Goal: Find contact information: Find contact information

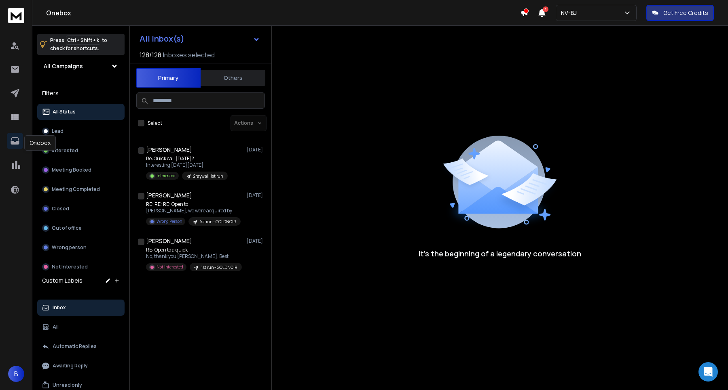
click at [61, 306] on p "Inbox" at bounding box center [59, 308] width 13 height 6
click at [227, 75] on button "Others" at bounding box center [232, 78] width 65 height 18
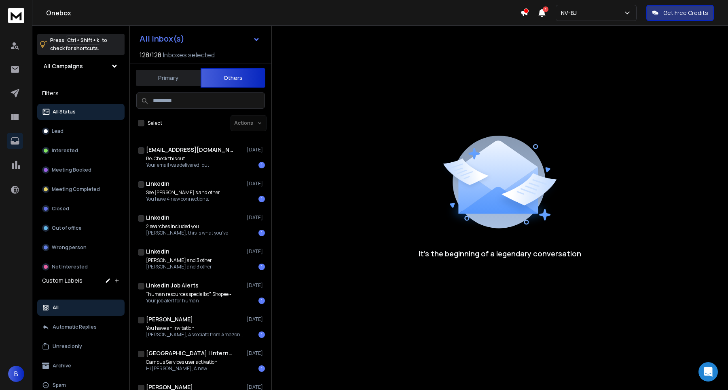
click at [158, 80] on button "Primary" at bounding box center [168, 78] width 65 height 18
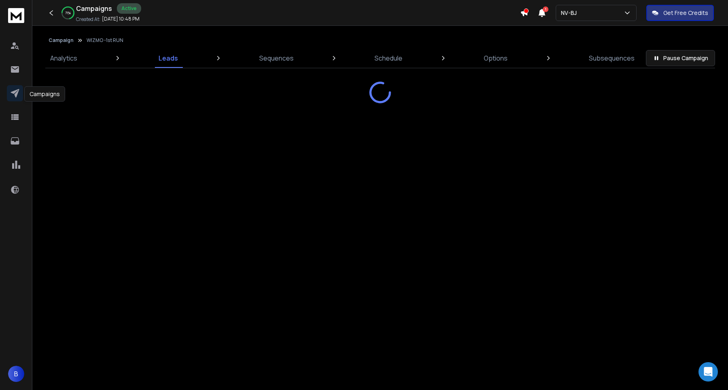
click at [14, 94] on icon at bounding box center [15, 94] width 10 height 10
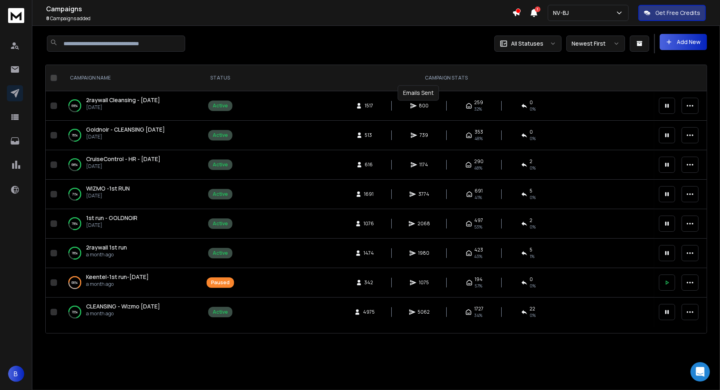
click at [423, 108] on span "800" at bounding box center [424, 106] width 10 height 6
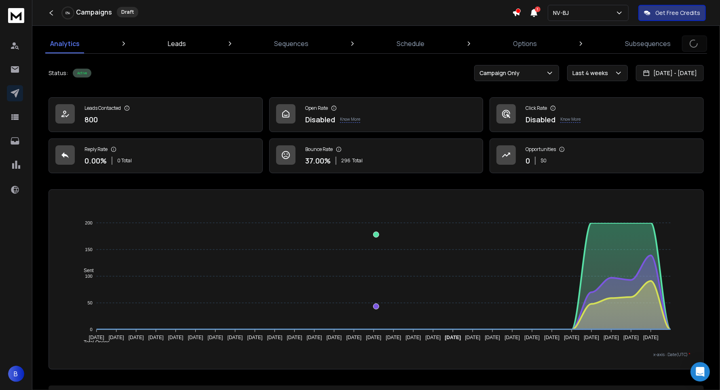
click at [185, 44] on p "Leads" at bounding box center [177, 44] width 18 height 10
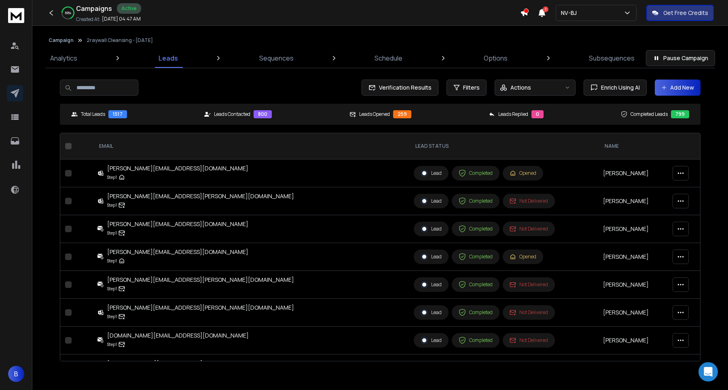
click at [518, 174] on div "Lead Completed Opened" at bounding box center [503, 173] width 179 height 15
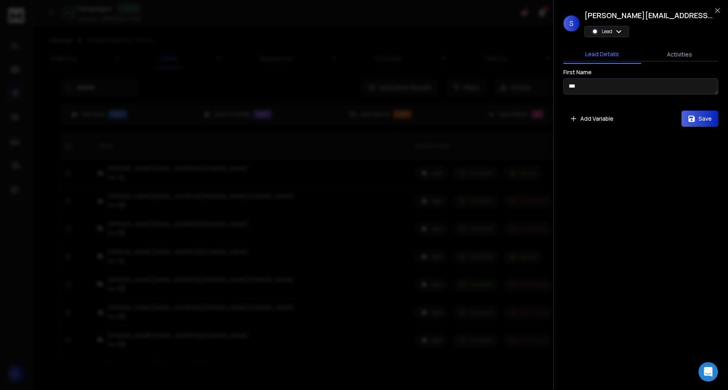
click at [617, 15] on h1 "[PERSON_NAME][EMAIL_ADDRESS][DOMAIN_NAME]" at bounding box center [648, 15] width 129 height 11
copy h1 "[PERSON_NAME][EMAIL_ADDRESS][DOMAIN_NAME]"
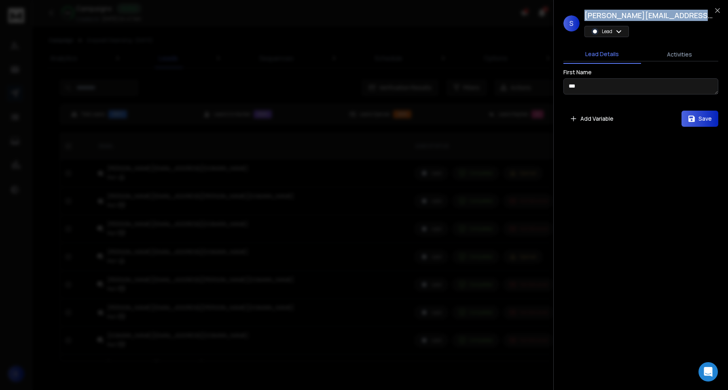
click at [616, 15] on h1 "[PERSON_NAME][EMAIL_ADDRESS][DOMAIN_NAME]" at bounding box center [648, 15] width 129 height 11
click at [717, 11] on icon "button" at bounding box center [717, 10] width 8 height 8
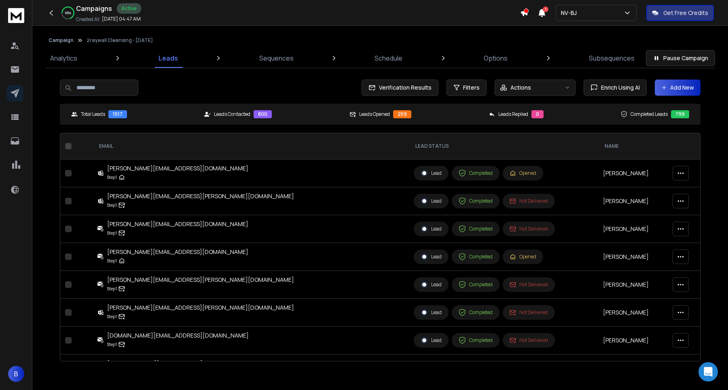
click at [481, 257] on div "Lead Completed Opened" at bounding box center [503, 257] width 179 height 15
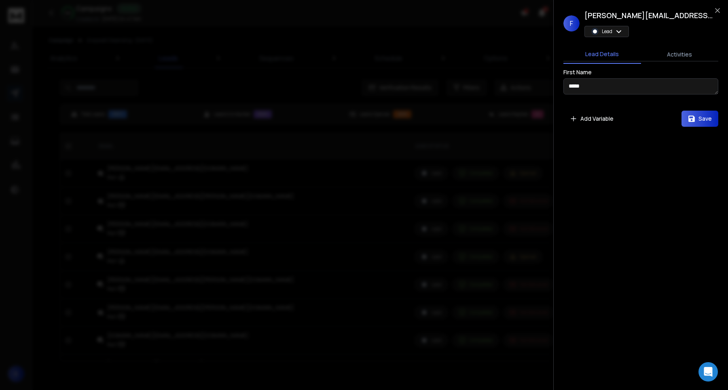
click at [618, 13] on h1 "[PERSON_NAME][EMAIL_ADDRESS][DOMAIN_NAME]" at bounding box center [648, 15] width 129 height 11
copy h1 "[PERSON_NAME][EMAIL_ADDRESS][DOMAIN_NAME]"
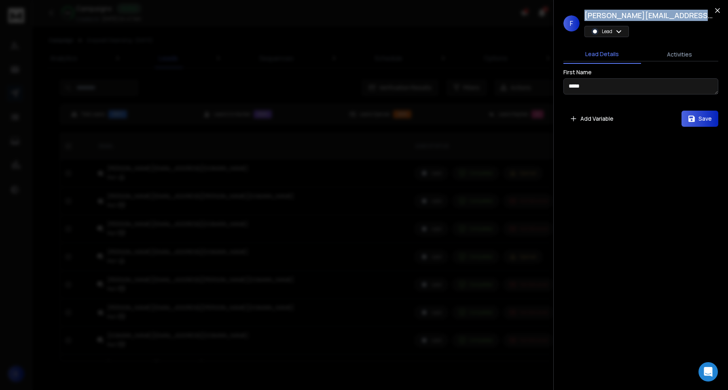
click at [715, 11] on icon "button" at bounding box center [717, 10] width 8 height 8
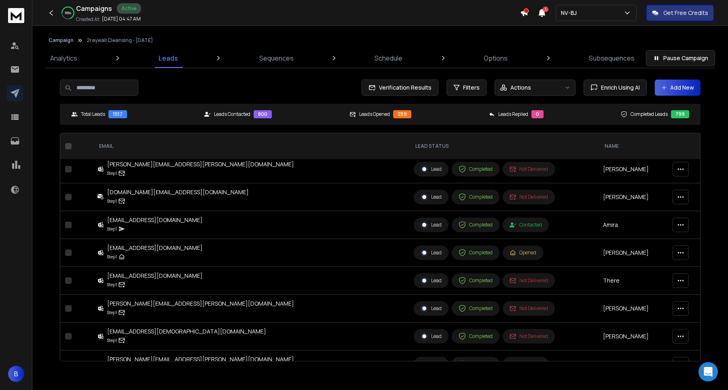
scroll to position [202, 0]
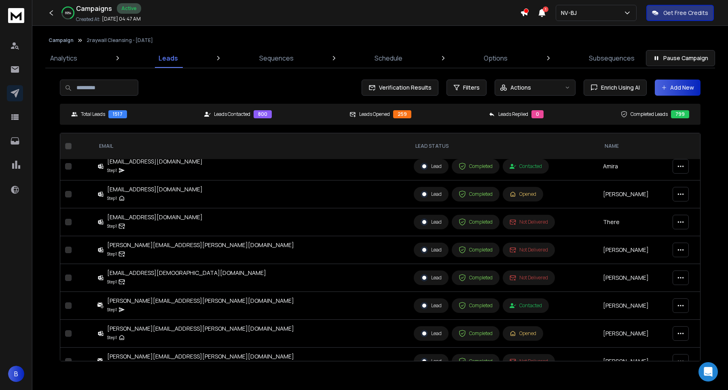
click at [498, 187] on td "Lead Completed Opened" at bounding box center [503, 195] width 189 height 28
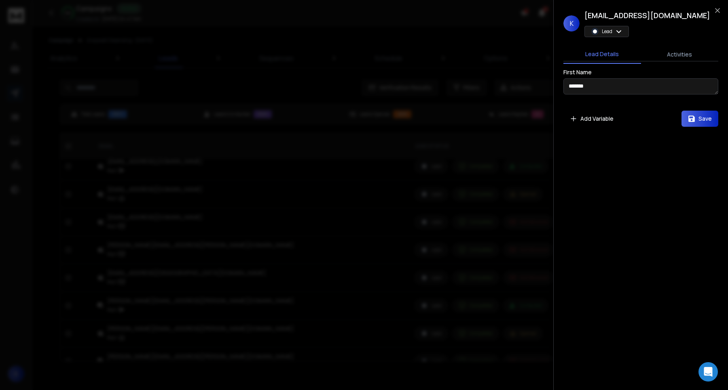
click at [614, 11] on h1 "[EMAIL_ADDRESS][DOMAIN_NAME]" at bounding box center [647, 15] width 126 height 11
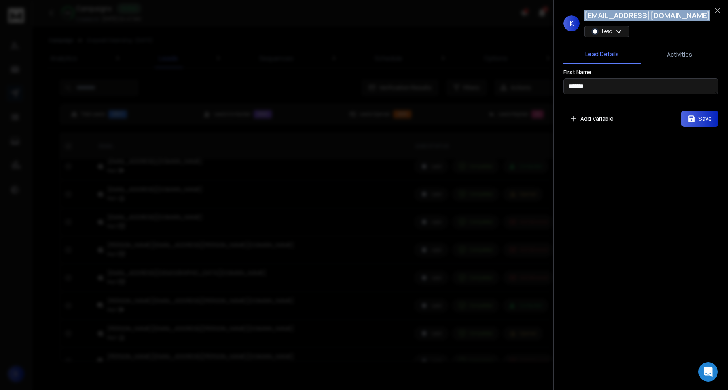
click at [614, 11] on h1 "[EMAIL_ADDRESS][DOMAIN_NAME]" at bounding box center [647, 15] width 126 height 11
drag, startPoint x: 719, startPoint y: 9, endPoint x: 708, endPoint y: 51, distance: 43.0
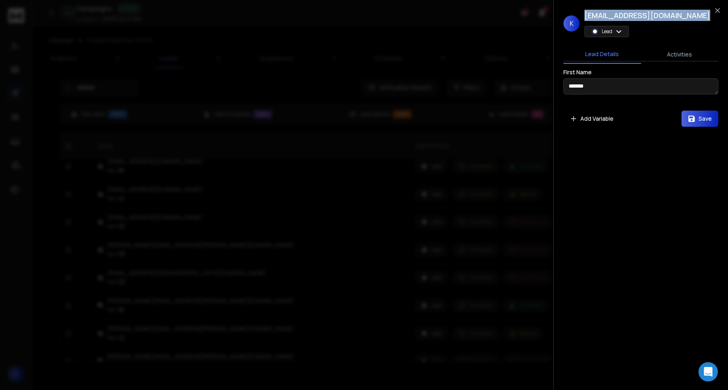
click at [719, 10] on icon "button" at bounding box center [717, 10] width 8 height 8
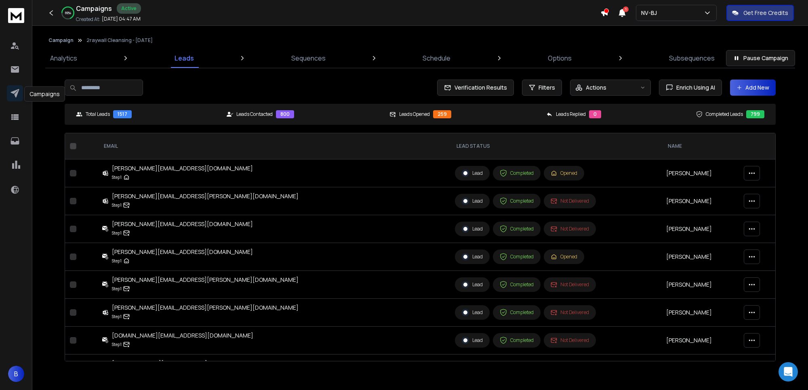
click at [15, 95] on icon at bounding box center [15, 93] width 8 height 8
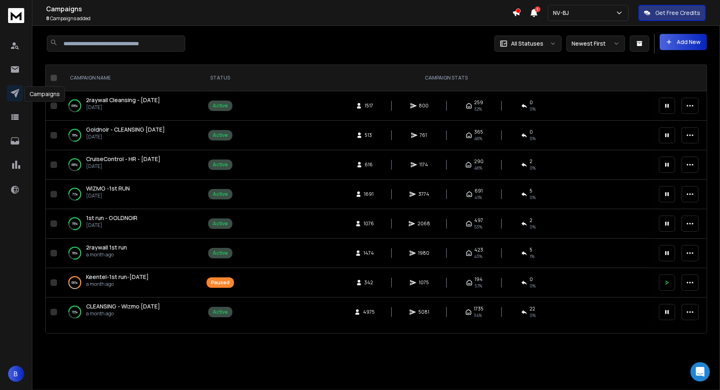
click at [128, 165] on p "[DATE]" at bounding box center [123, 166] width 74 height 6
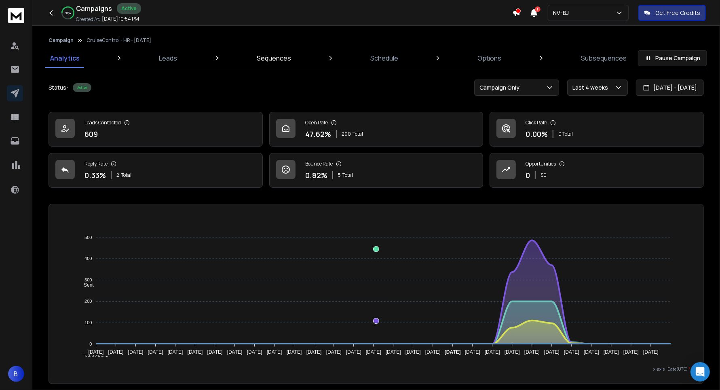
click at [284, 63] on p "Sequences" at bounding box center [274, 58] width 34 height 10
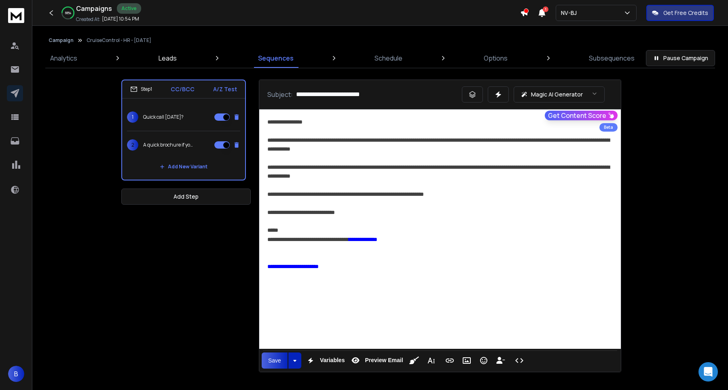
click at [171, 57] on p "Leads" at bounding box center [167, 58] width 18 height 10
click at [283, 62] on p "Sequences" at bounding box center [276, 58] width 36 height 10
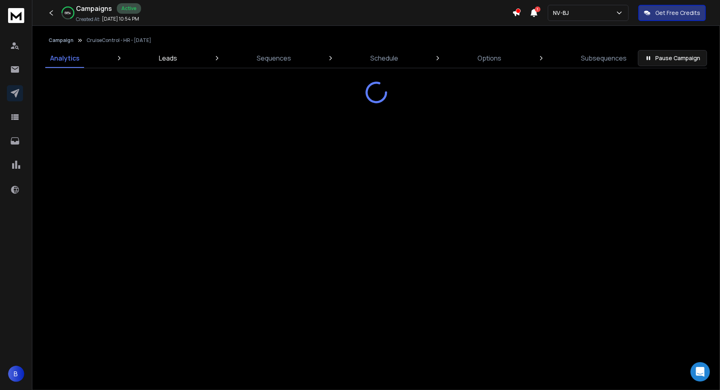
click at [174, 59] on p "Leads" at bounding box center [168, 58] width 18 height 10
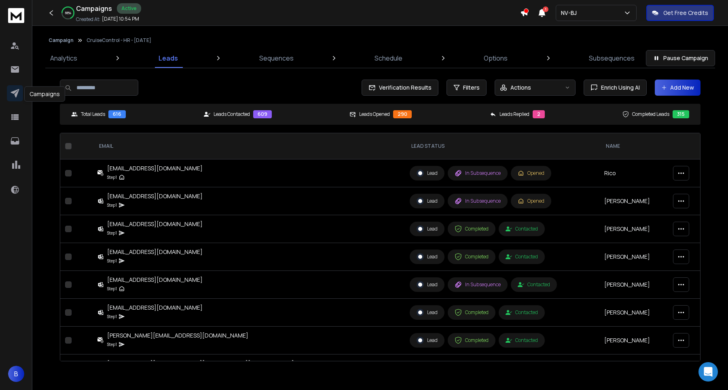
click at [19, 94] on link at bounding box center [15, 93] width 16 height 16
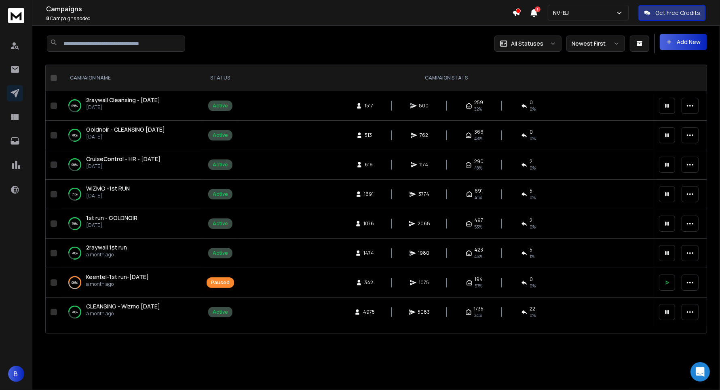
drag, startPoint x: 141, startPoint y: 166, endPoint x: 107, endPoint y: 103, distance: 71.5
click at [107, 103] on span "2raywall Cleansing - [DATE]" at bounding box center [123, 100] width 74 height 8
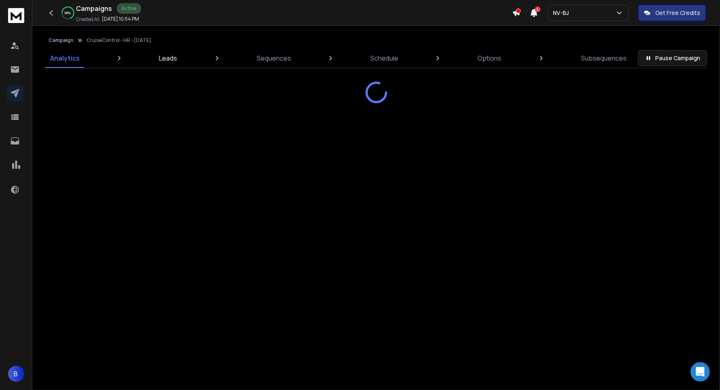
click at [175, 61] on p "Leads" at bounding box center [168, 58] width 18 height 10
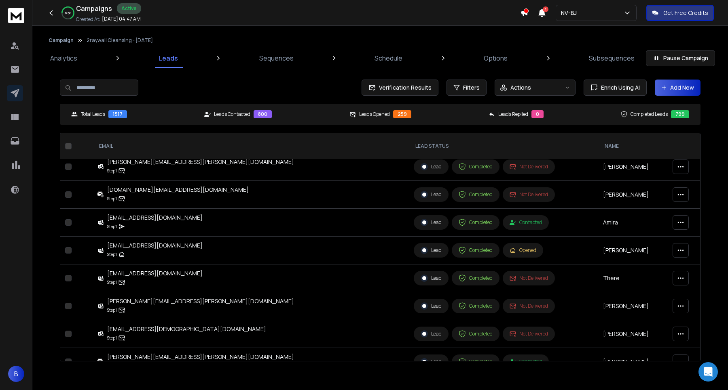
scroll to position [152, 0]
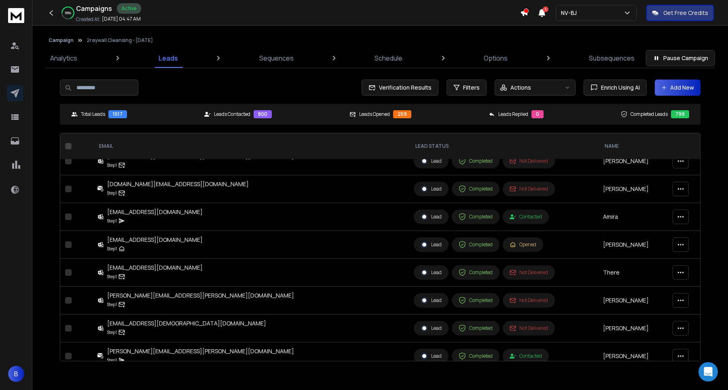
click at [677, 245] on icon "button" at bounding box center [680, 244] width 7 height 7
click at [509, 245] on div "Opened" at bounding box center [522, 245] width 27 height 6
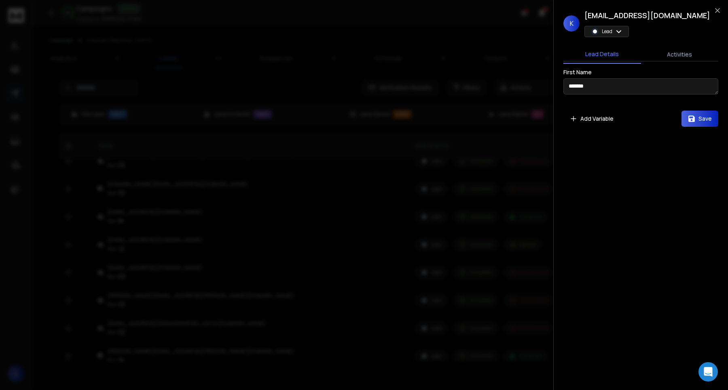
click at [643, 15] on h1 "[EMAIL_ADDRESS][DOMAIN_NAME]" at bounding box center [647, 15] width 126 height 11
click at [715, 11] on icon "button" at bounding box center [717, 10] width 8 height 8
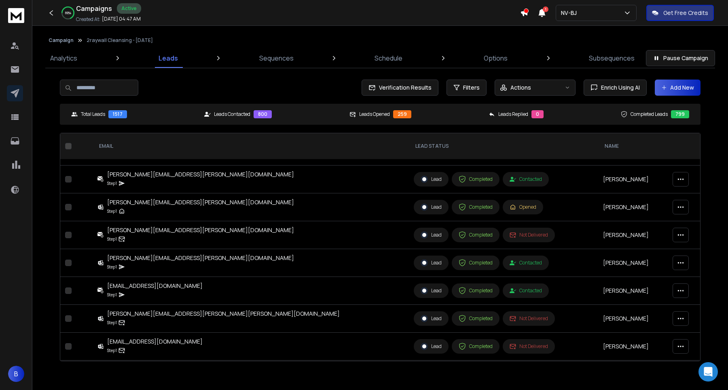
scroll to position [505, 0]
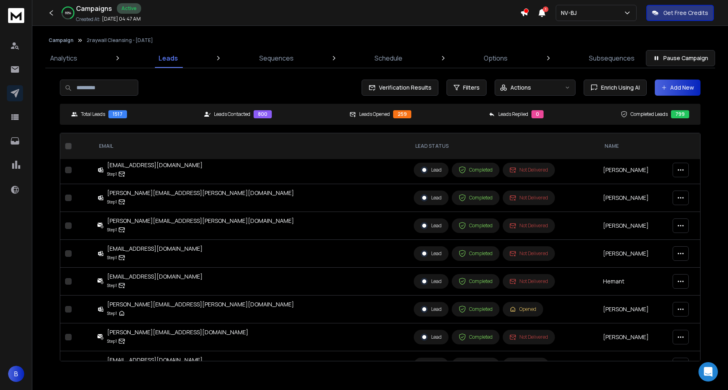
click at [598, 310] on td "[PERSON_NAME]" at bounding box center [633, 310] width 70 height 28
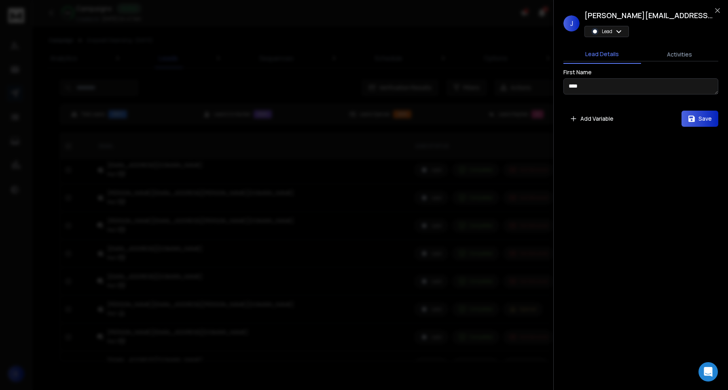
click at [651, 13] on h1 "[PERSON_NAME][EMAIL_ADDRESS][PERSON_NAME][DOMAIN_NAME]" at bounding box center [648, 15] width 129 height 11
copy h1 "[PERSON_NAME][EMAIL_ADDRESS][PERSON_NAME][DOMAIN_NAME]"
drag, startPoint x: 714, startPoint y: 9, endPoint x: 708, endPoint y: 42, distance: 33.8
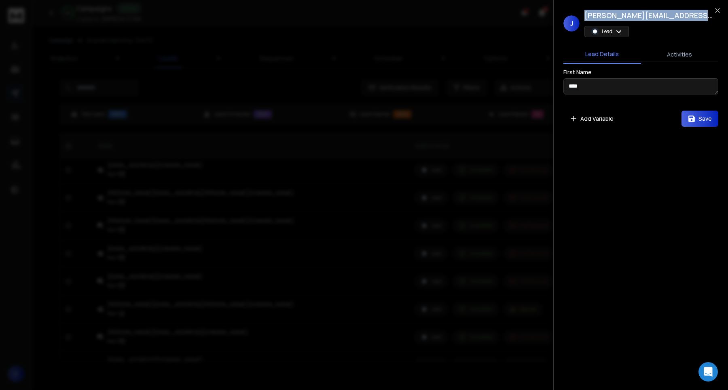
click at [714, 9] on icon "button" at bounding box center [717, 10] width 8 height 8
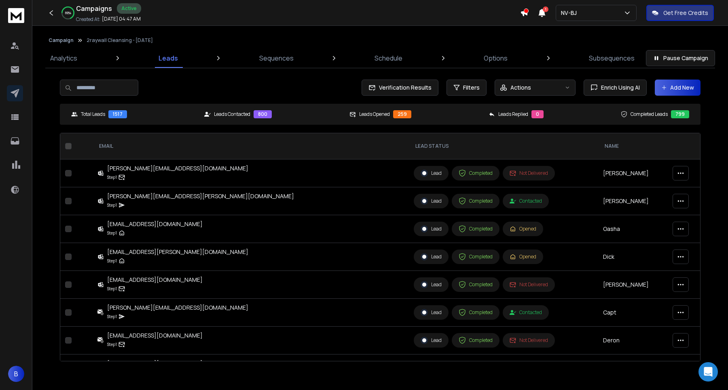
scroll to position [960, 0]
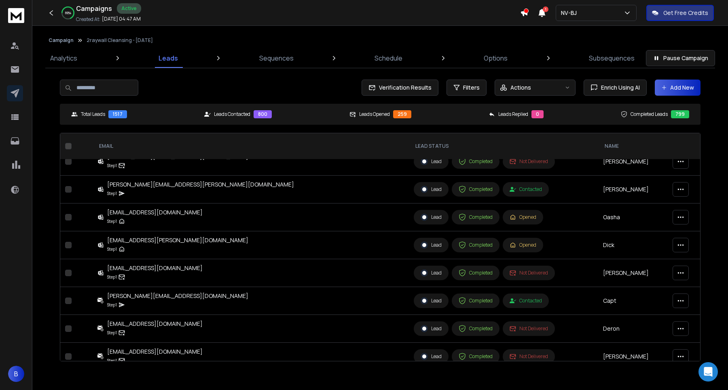
click at [598, 253] on td "Dick" at bounding box center [633, 246] width 70 height 28
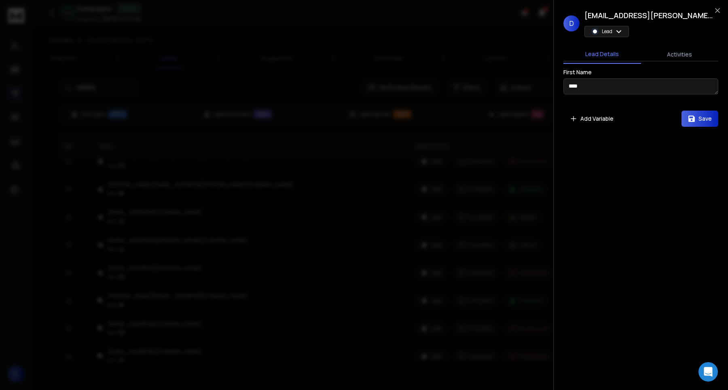
click at [622, 11] on h1 "[EMAIL_ADDRESS][PERSON_NAME][DOMAIN_NAME]" at bounding box center [648, 15] width 129 height 11
copy h1 "[EMAIL_ADDRESS][PERSON_NAME][DOMAIN_NAME]"
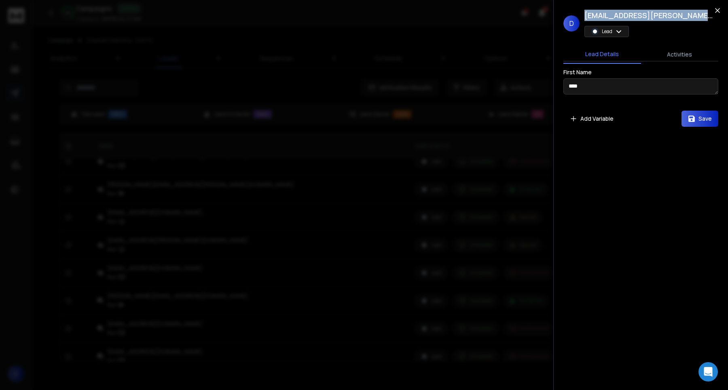
click at [713, 12] on icon "button" at bounding box center [717, 10] width 8 height 8
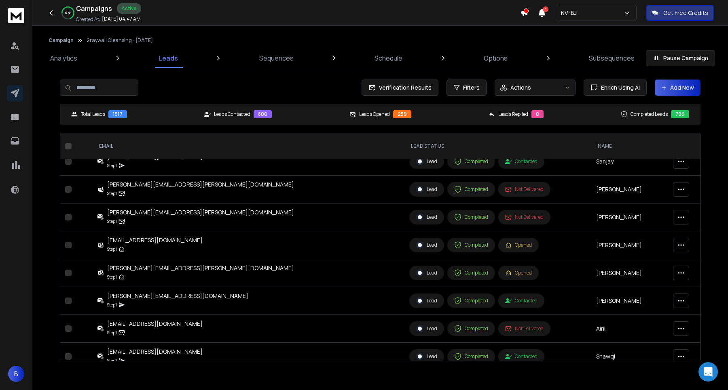
scroll to position [1506, 0]
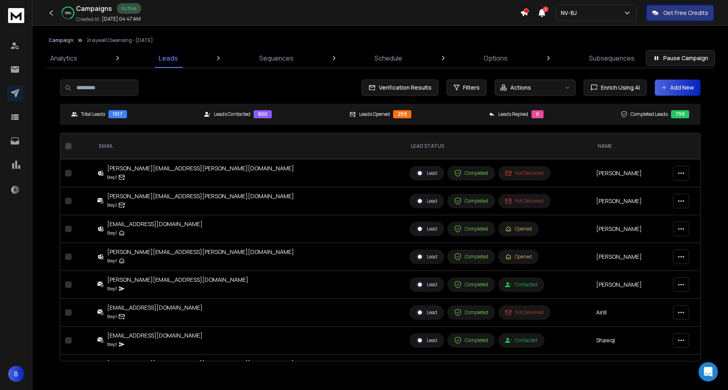
click at [591, 235] on td "[PERSON_NAME]" at bounding box center [629, 229] width 76 height 28
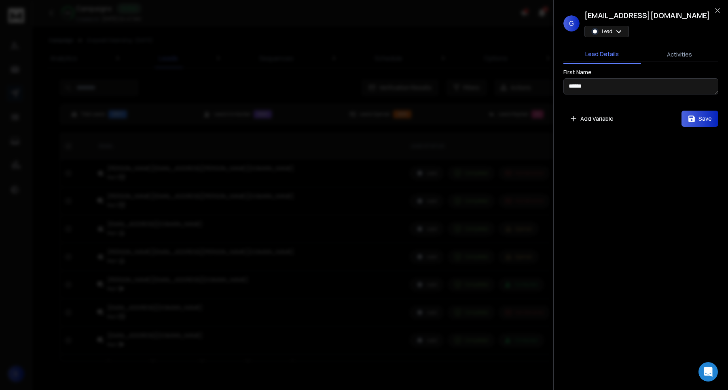
click at [644, 13] on h1 "[EMAIL_ADDRESS][DOMAIN_NAME]" at bounding box center [647, 15] width 126 height 11
copy h1 "[EMAIL_ADDRESS][DOMAIN_NAME]"
click at [711, 9] on div "Multi Select Table Sheet G [EMAIL_ADDRESS][DOMAIN_NAME] Lead Lead Details Activ…" at bounding box center [640, 195] width 175 height 390
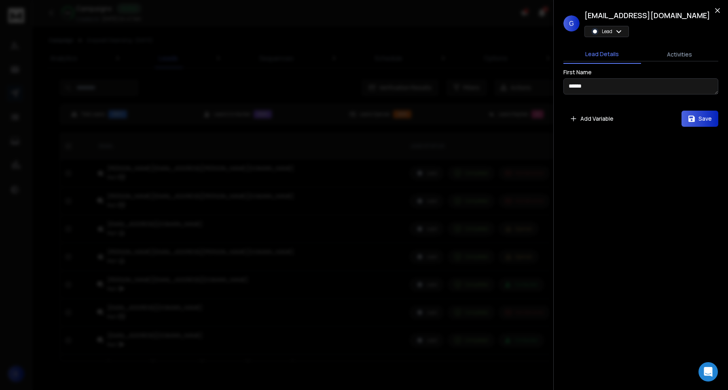
click at [715, 8] on icon "button" at bounding box center [717, 10] width 8 height 8
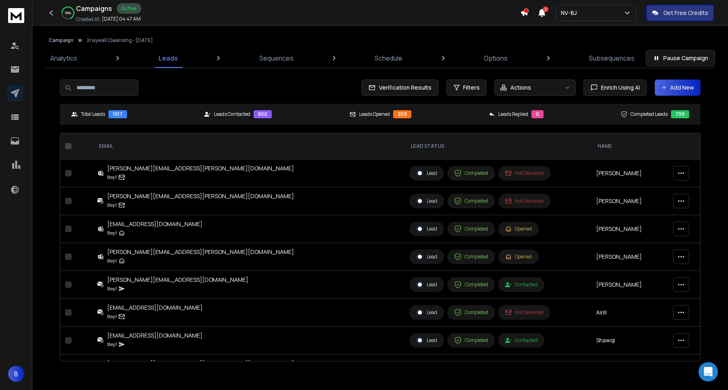
click at [591, 261] on td "[PERSON_NAME]" at bounding box center [629, 257] width 76 height 28
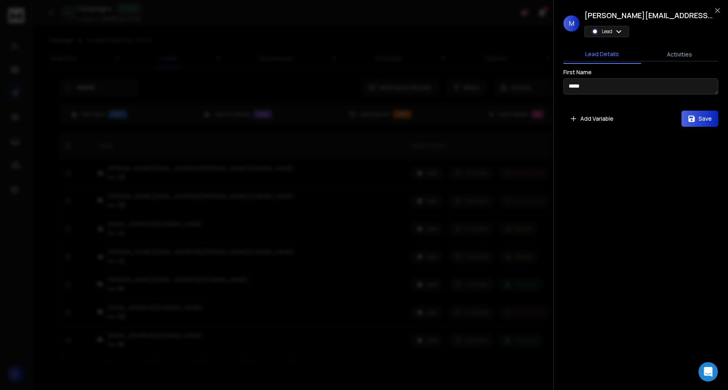
click at [595, 17] on h1 "[PERSON_NAME][EMAIL_ADDRESS][PERSON_NAME][DOMAIN_NAME]" at bounding box center [648, 15] width 129 height 11
copy h1 "[PERSON_NAME][EMAIL_ADDRESS][PERSON_NAME][DOMAIN_NAME]"
click at [715, 11] on icon "button" at bounding box center [717, 10] width 8 height 8
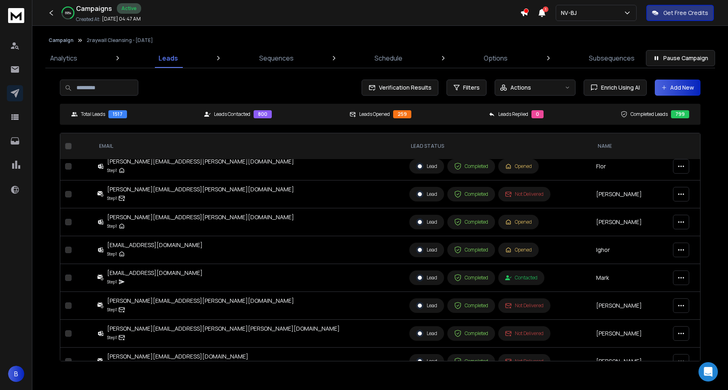
scroll to position [1658, 0]
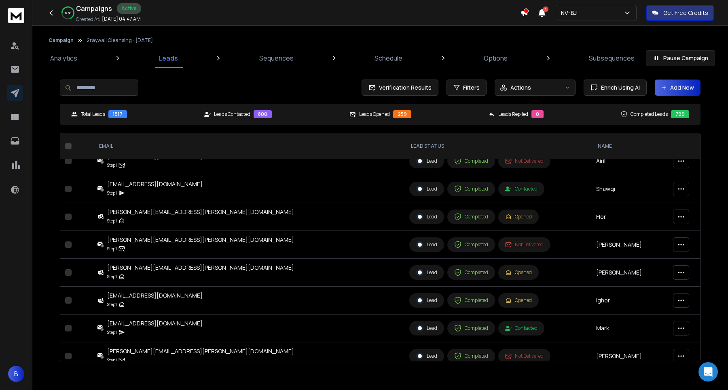
click at [591, 217] on td "Flor" at bounding box center [629, 217] width 76 height 28
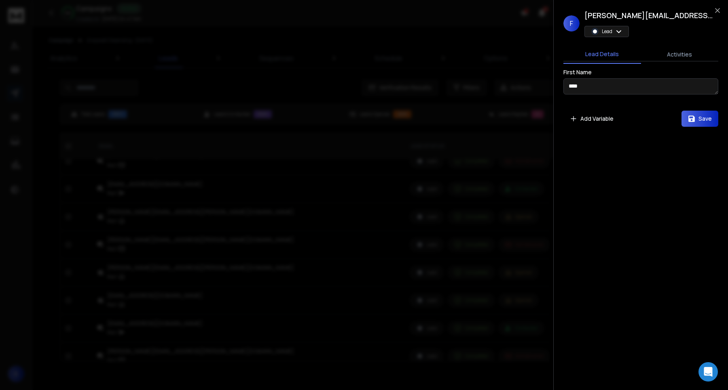
click at [648, 13] on h1 "[PERSON_NAME][EMAIL_ADDRESS][PERSON_NAME][DOMAIN_NAME]" at bounding box center [648, 15] width 129 height 11
copy h1 "[PERSON_NAME][EMAIL_ADDRESS][PERSON_NAME][DOMAIN_NAME]"
click at [715, 9] on icon "button" at bounding box center [717, 10] width 8 height 8
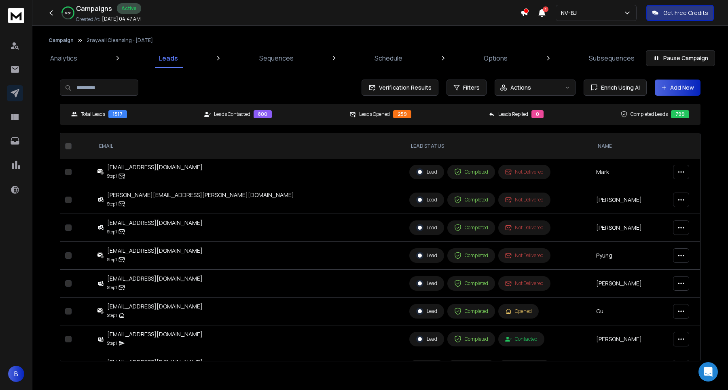
scroll to position [2466, 0]
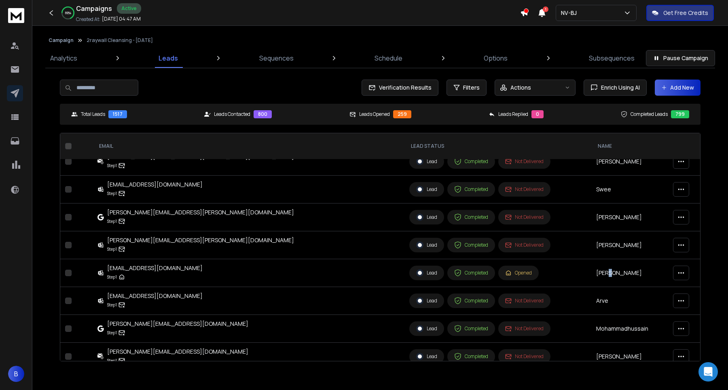
click at [591, 281] on td "[PERSON_NAME]" at bounding box center [629, 274] width 76 height 28
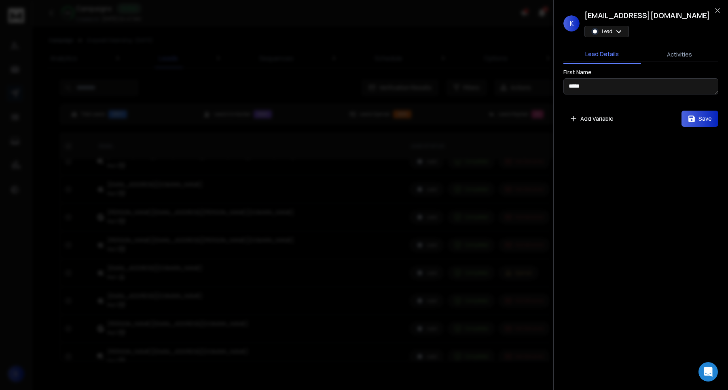
click at [615, 15] on h1 "[EMAIL_ADDRESS][DOMAIN_NAME]" at bounding box center [647, 15] width 126 height 11
click at [615, 16] on h1 "[EMAIL_ADDRESS][DOMAIN_NAME]" at bounding box center [647, 15] width 126 height 11
click at [614, 15] on h1 "[EMAIL_ADDRESS][DOMAIN_NAME]" at bounding box center [647, 15] width 126 height 11
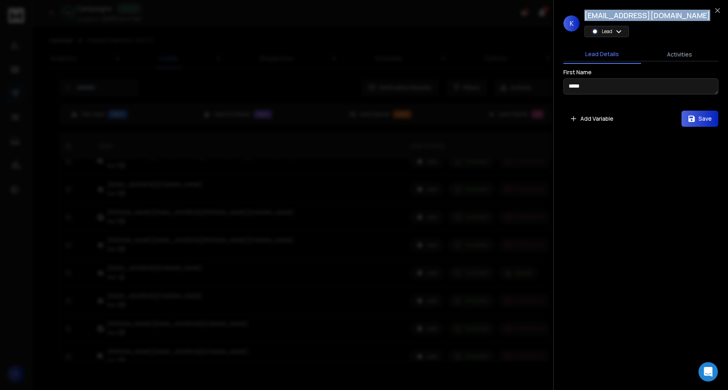
click at [614, 15] on h1 "[EMAIL_ADDRESS][DOMAIN_NAME]" at bounding box center [647, 15] width 126 height 11
click at [714, 9] on icon "button" at bounding box center [717, 10] width 8 height 8
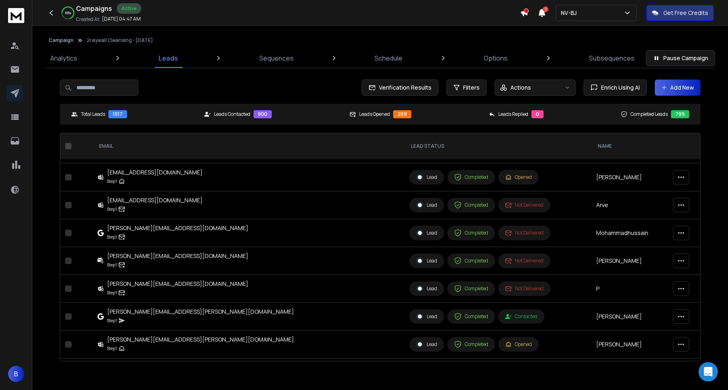
scroll to position [2602, 0]
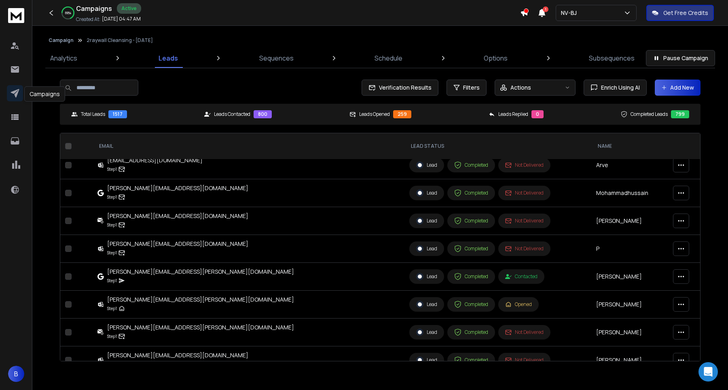
drag, startPoint x: 16, startPoint y: 90, endPoint x: 25, endPoint y: 100, distance: 13.8
click at [16, 91] on icon at bounding box center [15, 94] width 10 height 10
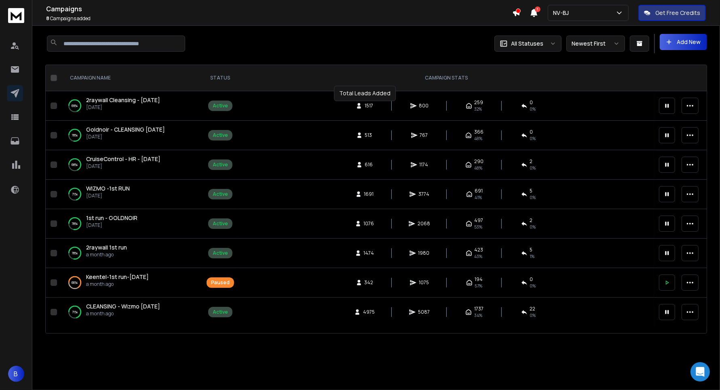
click at [302, 106] on div "1517 800 259 32 % 0 0 %" at bounding box center [446, 105] width 405 height 13
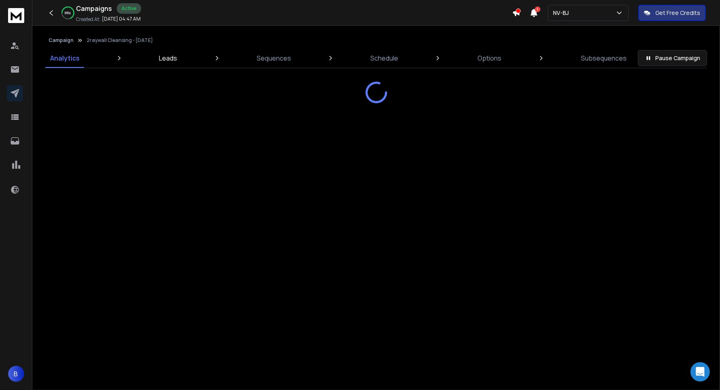
click at [179, 59] on link "Leads" at bounding box center [168, 58] width 28 height 19
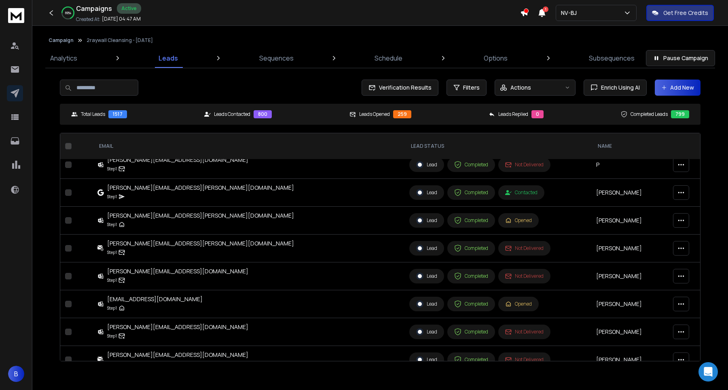
scroll to position [2703, 0]
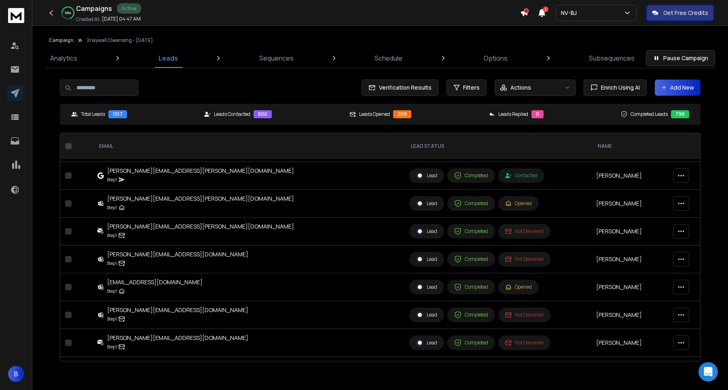
click at [439, 286] on td "Lead Completed Opened" at bounding box center [497, 288] width 187 height 28
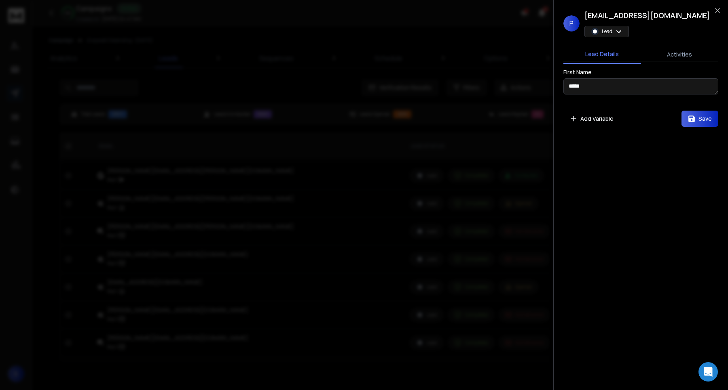
click at [631, 18] on h1 "[EMAIL_ADDRESS][DOMAIN_NAME]" at bounding box center [647, 15] width 126 height 11
copy h1 "[EMAIL_ADDRESS][DOMAIN_NAME]"
drag, startPoint x: 717, startPoint y: 9, endPoint x: 694, endPoint y: 53, distance: 49.9
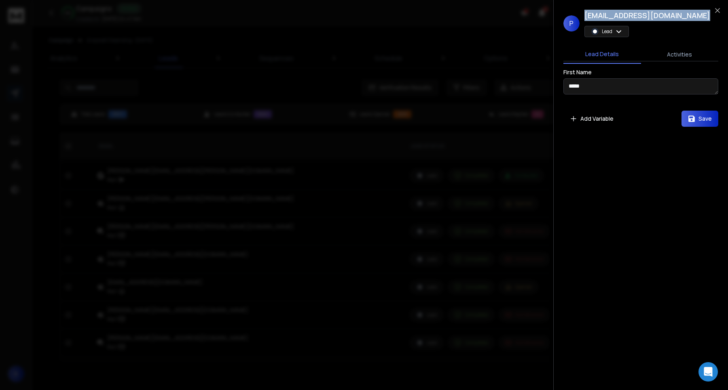
click at [718, 9] on icon "button" at bounding box center [717, 10] width 8 height 8
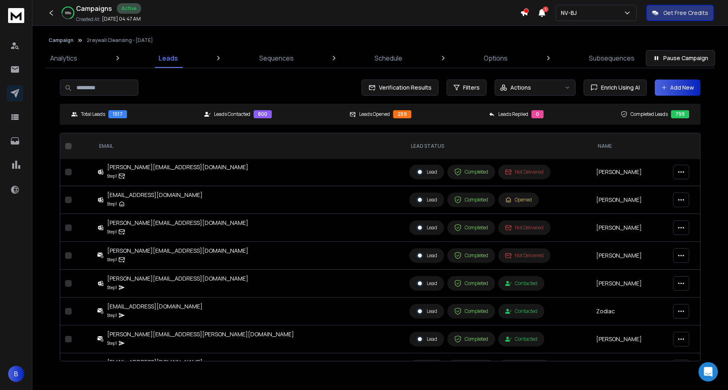
scroll to position [2804, 0]
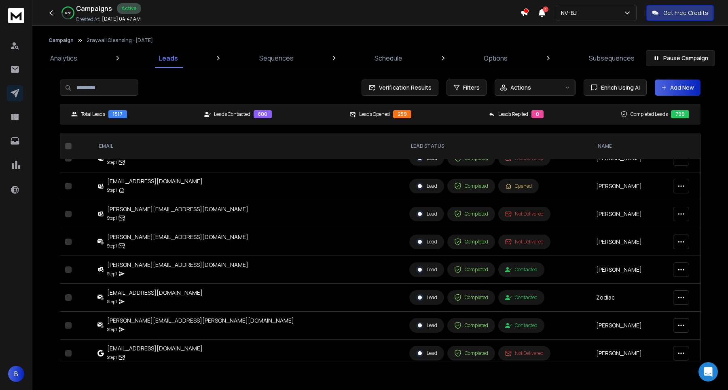
click at [677, 274] on icon "button" at bounding box center [680, 269] width 7 height 7
click at [591, 282] on td "[PERSON_NAME]" at bounding box center [629, 270] width 76 height 28
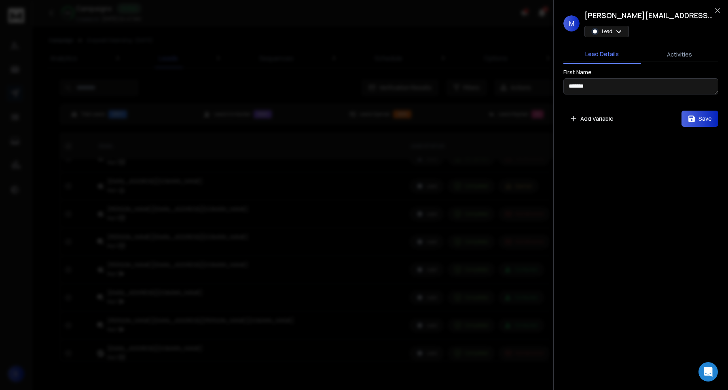
click at [613, 12] on h1 "[PERSON_NAME][EMAIL_ADDRESS][DOMAIN_NAME]" at bounding box center [648, 15] width 129 height 11
copy h1 "[PERSON_NAME][EMAIL_ADDRESS][DOMAIN_NAME]"
click at [714, 10] on icon "button" at bounding box center [717, 10] width 8 height 8
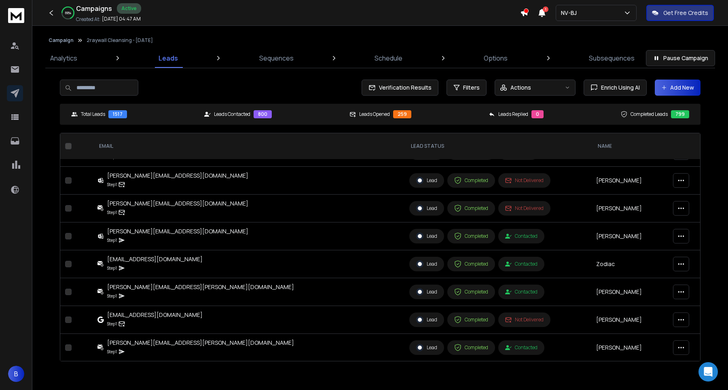
scroll to position [2855, 0]
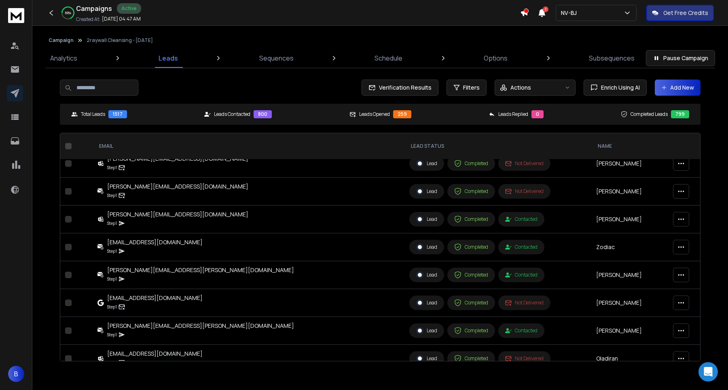
click at [591, 256] on td "Zodiac" at bounding box center [629, 248] width 76 height 28
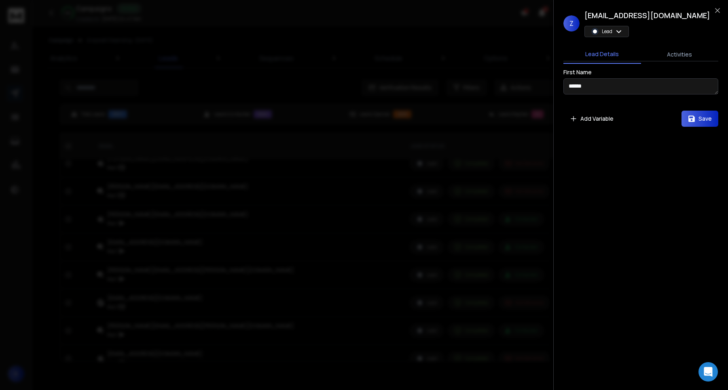
click at [619, 15] on h1 "[EMAIL_ADDRESS][DOMAIN_NAME]" at bounding box center [647, 15] width 126 height 11
copy h1 "[EMAIL_ADDRESS][DOMAIN_NAME]"
drag, startPoint x: 720, startPoint y: 8, endPoint x: 692, endPoint y: 29, distance: 34.7
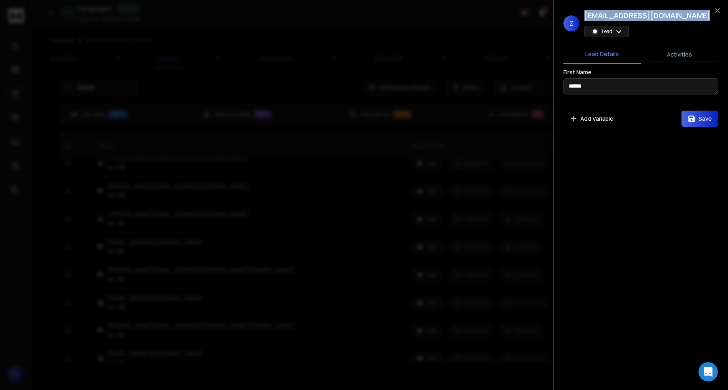
click at [718, 9] on icon "button" at bounding box center [717, 10] width 8 height 8
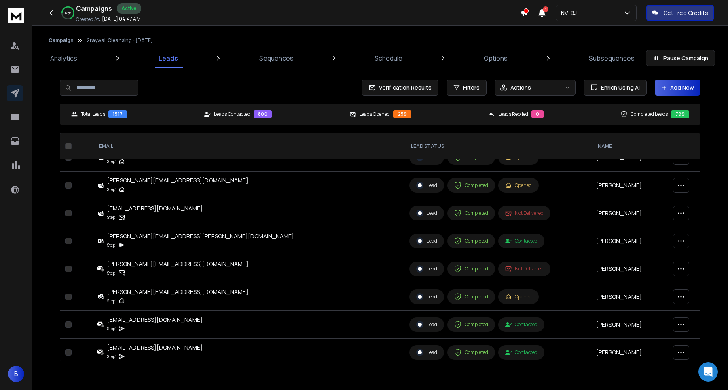
scroll to position [3865, 0]
click at [591, 310] on td "[PERSON_NAME]" at bounding box center [629, 297] width 76 height 28
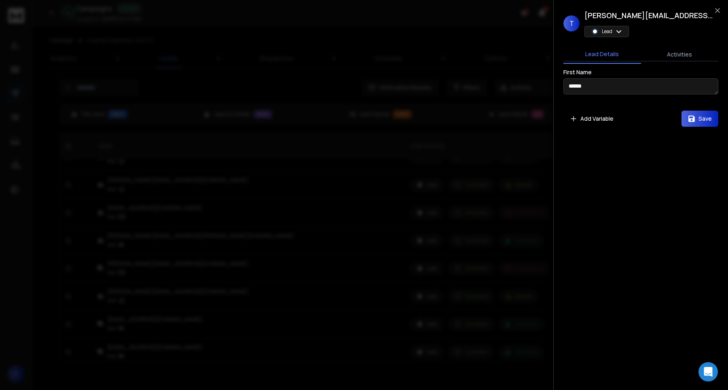
click at [621, 15] on h1 "[PERSON_NAME][EMAIL_ADDRESS][DOMAIN_NAME]" at bounding box center [648, 15] width 129 height 11
copy h1 "[PERSON_NAME][EMAIL_ADDRESS][DOMAIN_NAME]"
click at [716, 8] on icon "button" at bounding box center [717, 10] width 8 height 8
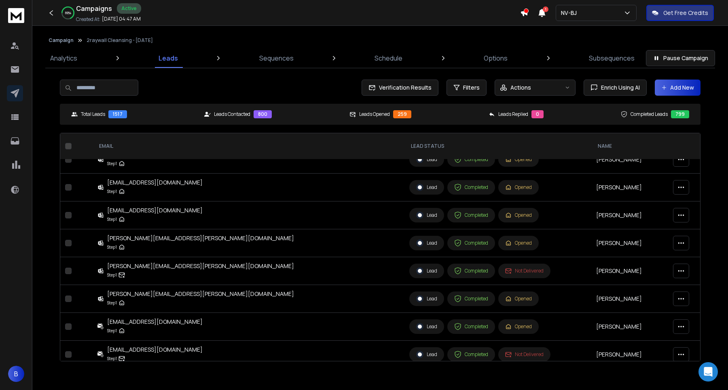
scroll to position [5113, 0]
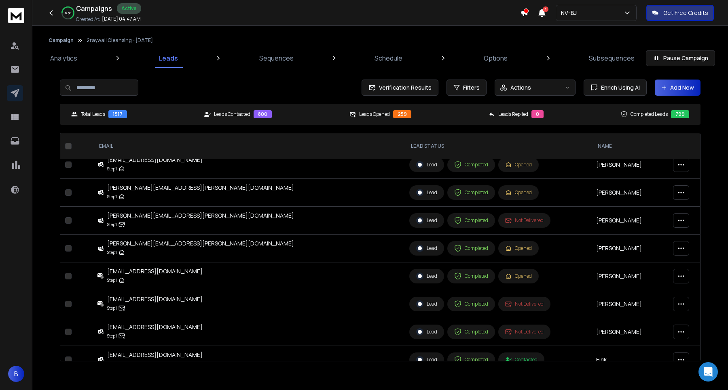
click at [211, 257] on div "[PERSON_NAME][EMAIL_ADDRESS][PERSON_NAME][DOMAIN_NAME] Step 1" at bounding box center [248, 249] width 302 height 18
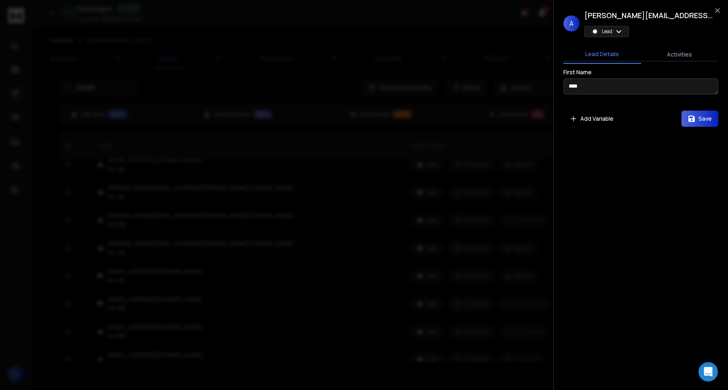
click at [626, 15] on h1 "[PERSON_NAME][EMAIL_ADDRESS][PERSON_NAME][DOMAIN_NAME]" at bounding box center [648, 15] width 129 height 11
copy h1 "[PERSON_NAME][EMAIL_ADDRESS][PERSON_NAME][DOMAIN_NAME]"
click at [714, 7] on icon "button" at bounding box center [717, 10] width 8 height 8
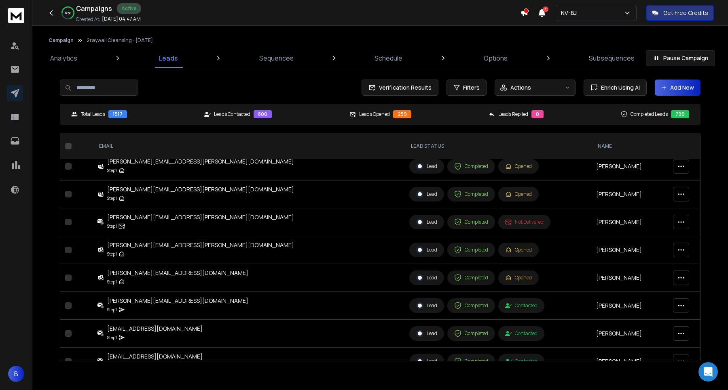
scroll to position [5602, 0]
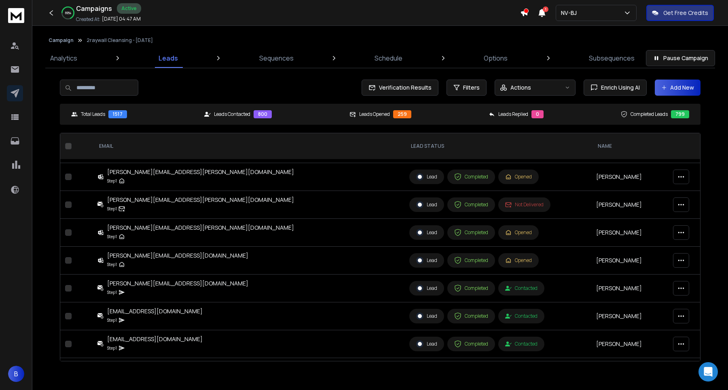
click at [591, 247] on td "[PERSON_NAME]" at bounding box center [629, 233] width 76 height 28
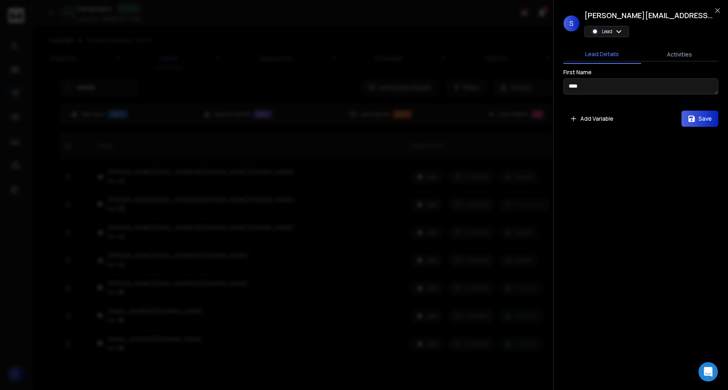
drag, startPoint x: 714, startPoint y: 9, endPoint x: 633, endPoint y: 59, distance: 95.1
click at [714, 8] on icon "button" at bounding box center [717, 10] width 8 height 8
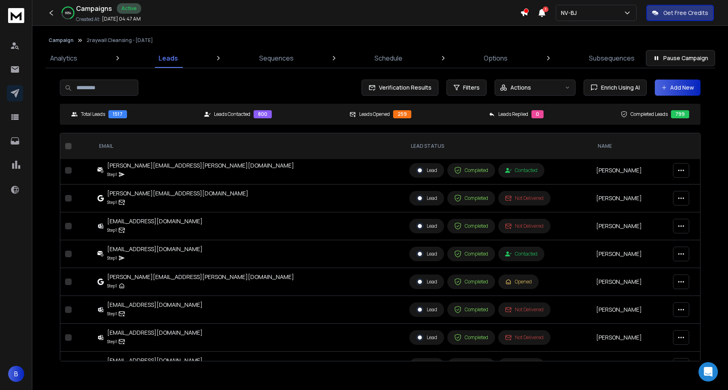
scroll to position [5855, 0]
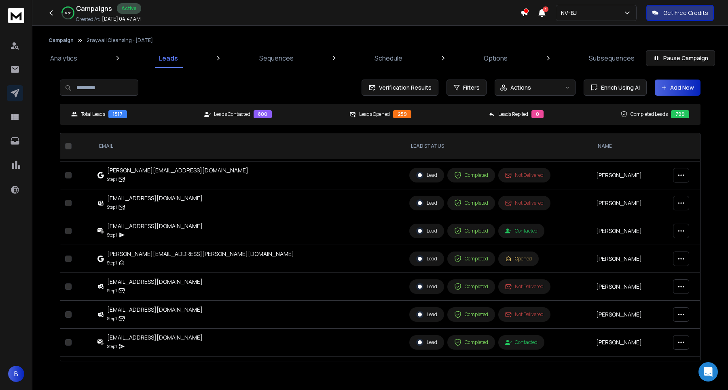
click at [591, 273] on td "[PERSON_NAME]" at bounding box center [629, 259] width 76 height 28
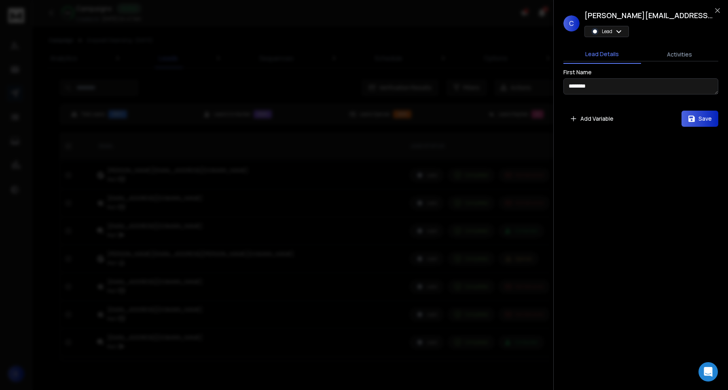
click at [649, 15] on h1 "[PERSON_NAME][EMAIL_ADDRESS][PERSON_NAME][DOMAIN_NAME]" at bounding box center [648, 15] width 129 height 11
click at [716, 11] on icon "button" at bounding box center [717, 10] width 4 height 4
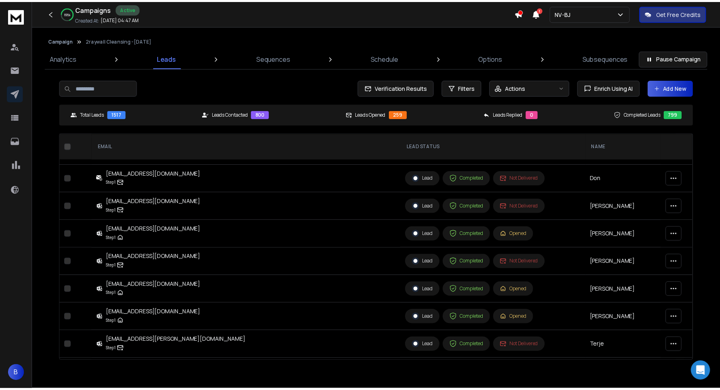
scroll to position [7153, 0]
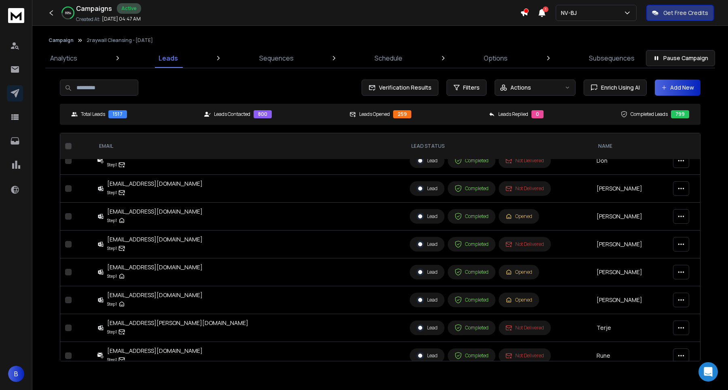
click at [591, 231] on td "[PERSON_NAME]" at bounding box center [629, 217] width 76 height 28
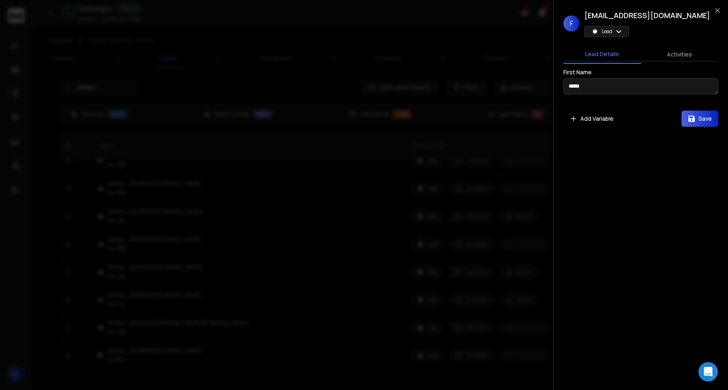
click at [610, 17] on h1 "[EMAIL_ADDRESS][DOMAIN_NAME]" at bounding box center [647, 15] width 126 height 11
click at [610, 16] on h1 "[EMAIL_ADDRESS][DOMAIN_NAME]" at bounding box center [647, 15] width 126 height 11
drag, startPoint x: 714, startPoint y: 9, endPoint x: 678, endPoint y: 23, distance: 38.8
click at [714, 9] on icon "button" at bounding box center [717, 10] width 8 height 8
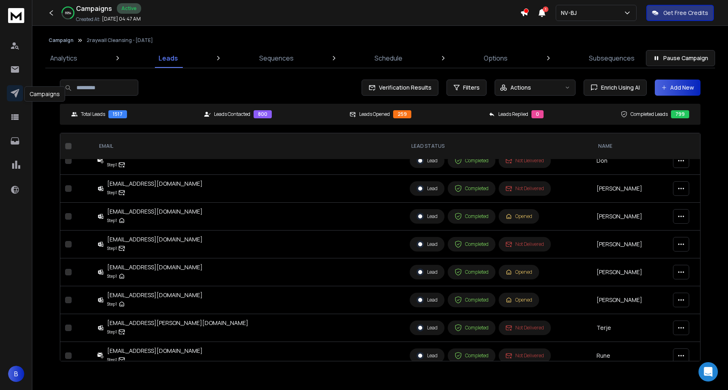
click at [15, 95] on icon at bounding box center [15, 93] width 8 height 8
